Goal: Information Seeking & Learning: Find specific fact

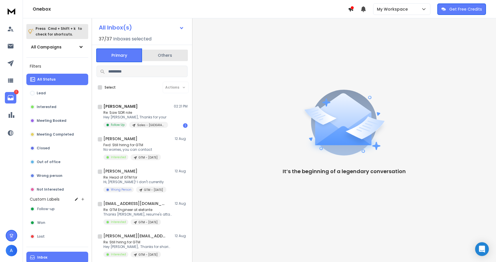
click at [149, 71] on input at bounding box center [141, 71] width 91 height 11
paste input "**********"
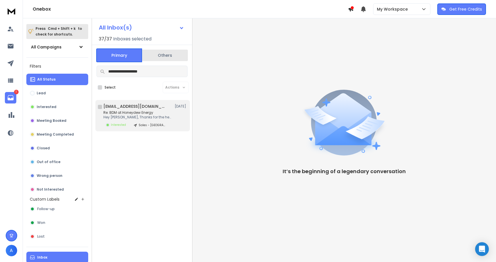
type input "**********"
click at [142, 113] on p "Re: BDM at Honeydew Energy" at bounding box center [137, 112] width 69 height 5
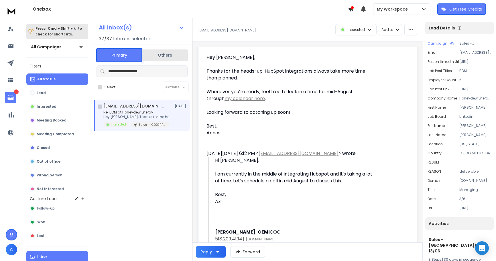
scroll to position [52, 0]
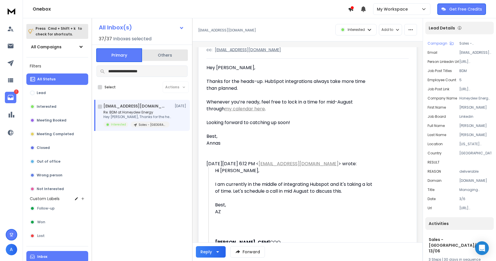
click at [468, 64] on p "http://www.linkedin.com/in/andrew-zimdahl-cem-8a6aa35" at bounding box center [475, 62] width 32 height 5
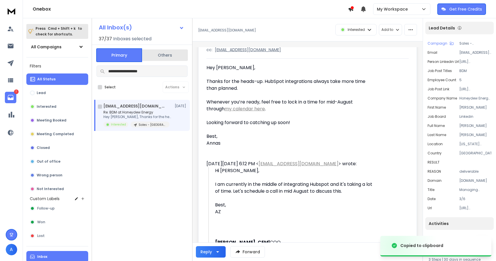
click at [463, 183] on p "honeydewadvisors.com" at bounding box center [475, 181] width 32 height 5
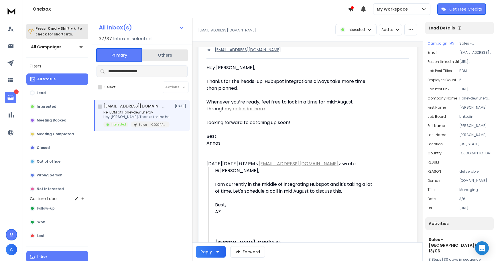
click at [464, 101] on p "Honeydew Energy Advisors" at bounding box center [475, 98] width 32 height 5
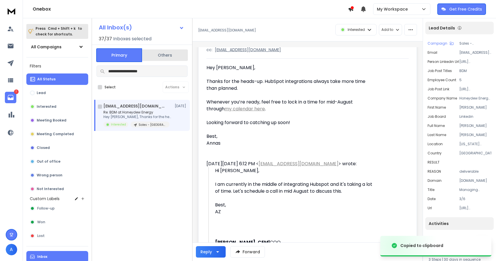
click at [469, 188] on div "Campaign Sales - EU/US - 13/06 Email az@honeydewadvisors.com Person Linkedin Ur…" at bounding box center [459, 125] width 68 height 183
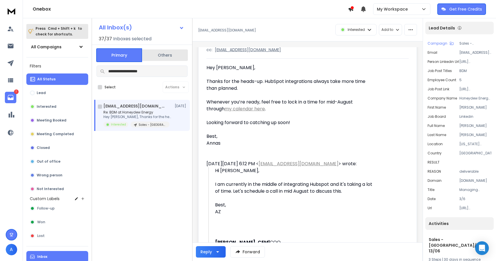
click at [468, 183] on p "honeydewadvisors.com" at bounding box center [475, 181] width 32 height 5
click at [461, 211] on p "https://www.linkedin.com/company/honeydew-energy-advisors/" at bounding box center [475, 208] width 32 height 5
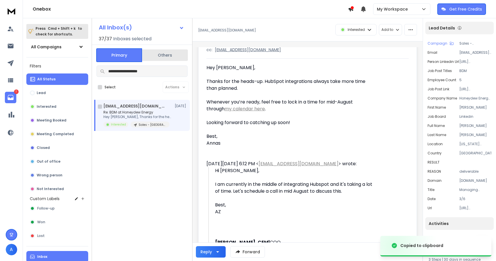
click at [461, 211] on p "https://www.linkedin.com/company/honeydew-energy-advisors/" at bounding box center [475, 208] width 32 height 5
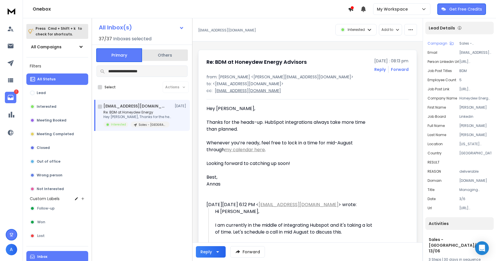
scroll to position [0, 0]
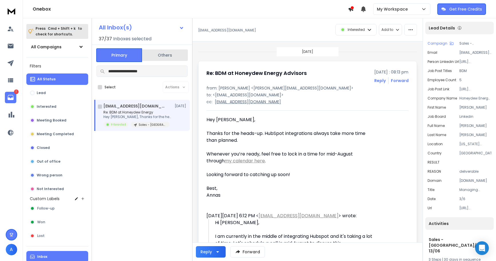
click at [38, 81] on p "All Status" at bounding box center [46, 79] width 18 height 5
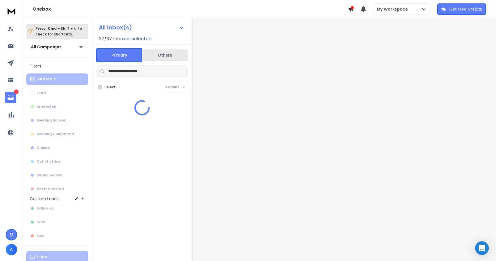
click at [131, 73] on input "**********" at bounding box center [141, 71] width 91 height 11
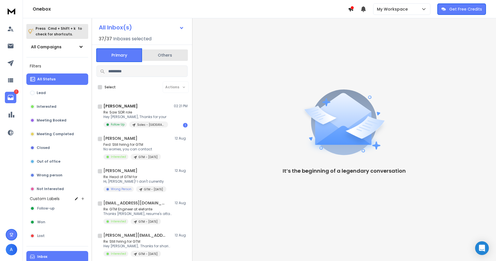
click at [142, 126] on p "Sales - [GEOGRAPHIC_DATA]/US - 13/06" at bounding box center [150, 125] width 27 height 4
